Goal: Task Accomplishment & Management: Use online tool/utility

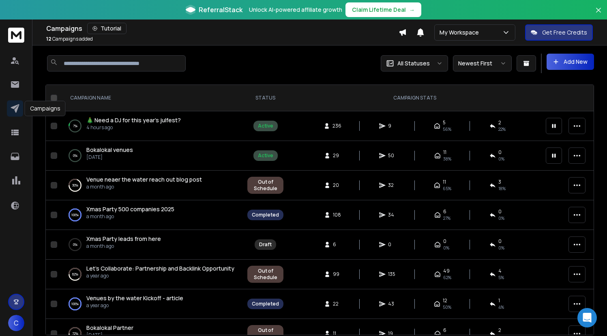
click at [129, 117] on span "🎄 Need a DJ for this year’s julfest?" at bounding box center [133, 120] width 95 height 8
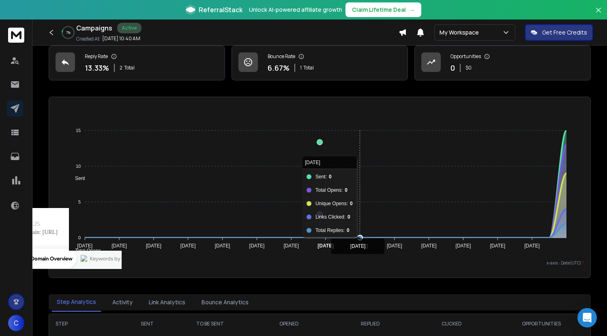
scroll to position [128, 0]
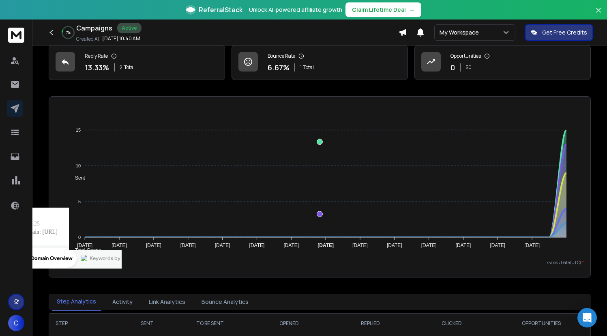
click at [84, 66] on link "Reply Rate 13.33 % 2 Total" at bounding box center [137, 62] width 177 height 35
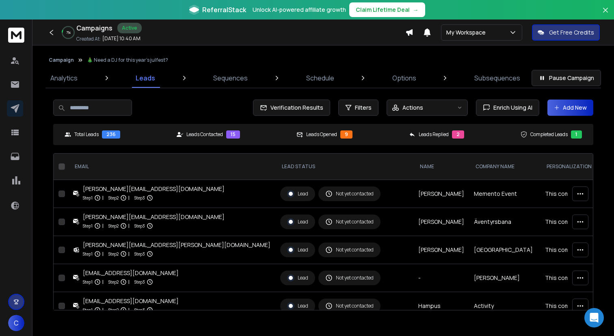
click at [146, 191] on div "[PERSON_NAME][EMAIL_ADDRESS][DOMAIN_NAME]" at bounding box center [154, 189] width 142 height 8
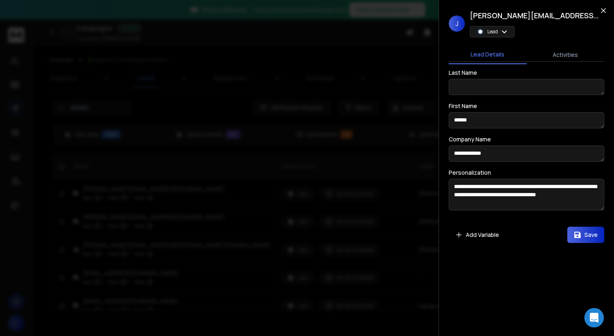
click at [604, 13] on icon "button" at bounding box center [603, 10] width 8 height 8
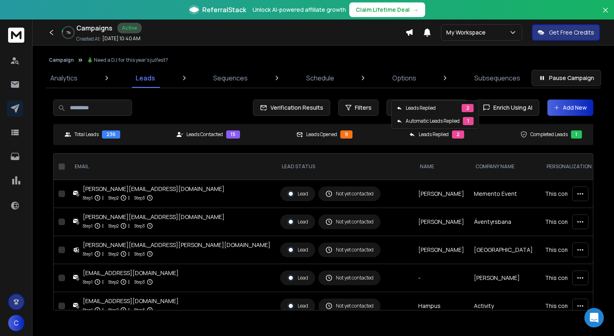
click at [431, 136] on p "Leads Replied" at bounding box center [433, 134] width 30 height 6
click at [12, 155] on icon at bounding box center [15, 156] width 10 height 10
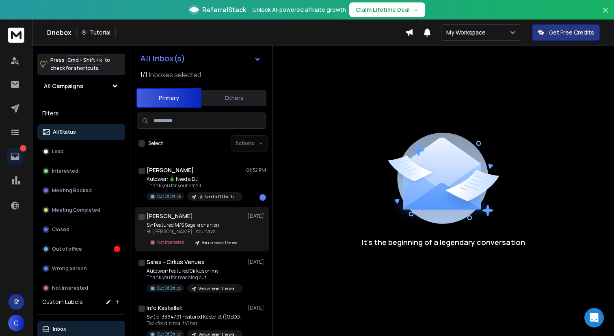
click at [170, 217] on h1 "[PERSON_NAME]" at bounding box center [169, 216] width 46 height 8
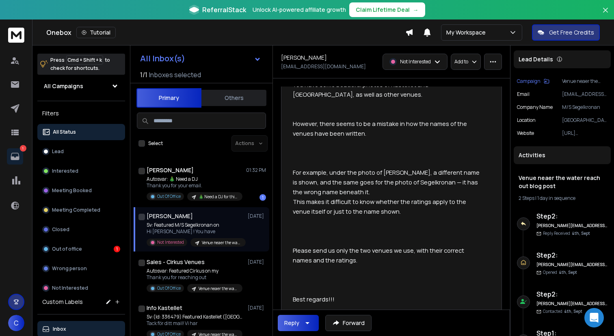
scroll to position [168, 0]
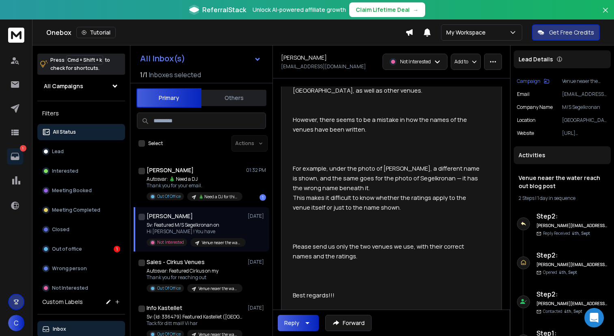
click at [98, 249] on button "Out of office 1" at bounding box center [81, 249] width 88 height 16
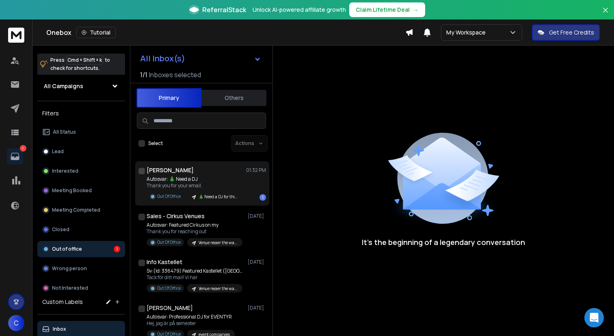
click at [200, 184] on p "Thank you for your email." at bounding box center [194, 185] width 96 height 6
